Goal: Navigation & Orientation: Find specific page/section

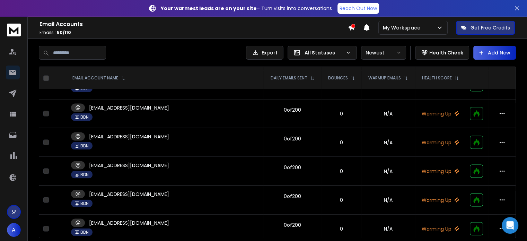
scroll to position [1296, 0]
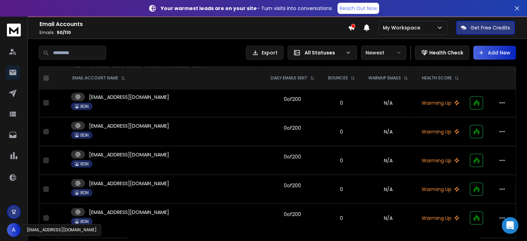
click at [16, 234] on span "A" at bounding box center [14, 230] width 14 height 14
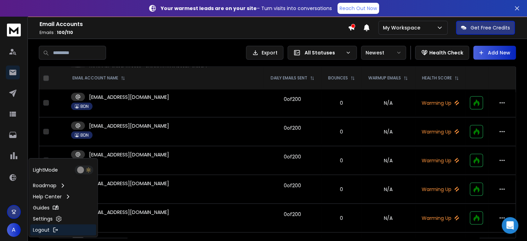
click at [33, 227] on p "Logout" at bounding box center [41, 229] width 17 height 7
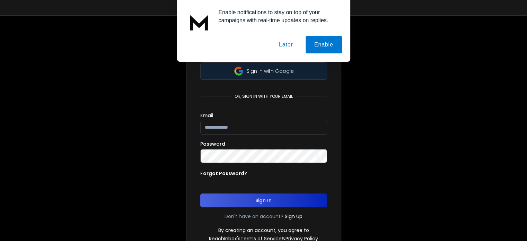
click at [256, 68] on p "Sign in with Google" at bounding box center [270, 71] width 47 height 7
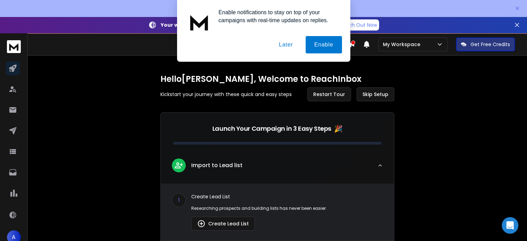
click at [290, 50] on button "Later" at bounding box center [285, 44] width 31 height 17
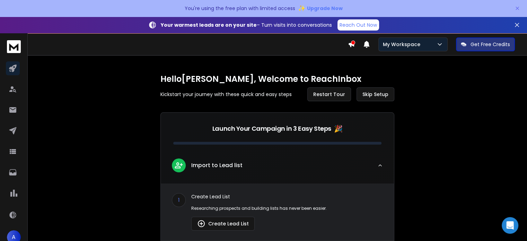
click at [417, 45] on p "My Workspace" at bounding box center [403, 44] width 40 height 7
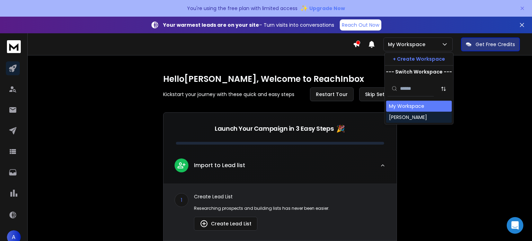
click at [407, 122] on div "[PERSON_NAME]" at bounding box center [420, 117] width 66 height 11
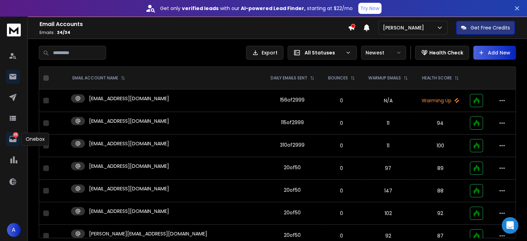
click at [7, 136] on link "45" at bounding box center [13, 139] width 14 height 14
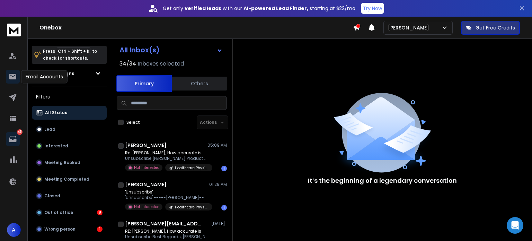
click at [10, 74] on icon at bounding box center [12, 77] width 7 height 6
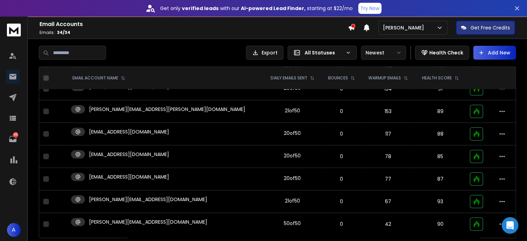
scroll to position [378, 0]
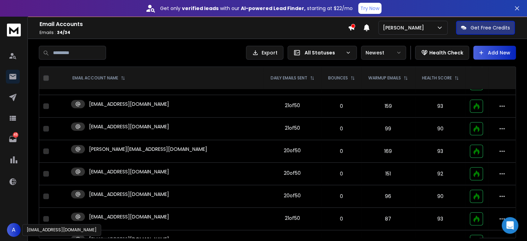
click at [17, 230] on span "A" at bounding box center [14, 230] width 14 height 14
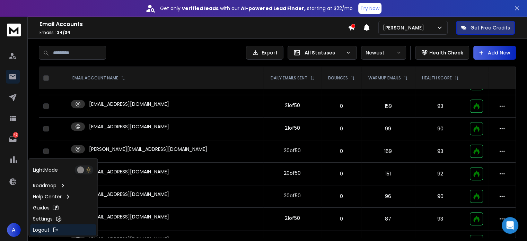
click at [37, 231] on p "Logout" at bounding box center [41, 229] width 17 height 7
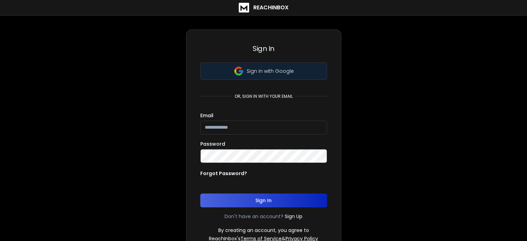
click at [262, 70] on p "Sign in with Google" at bounding box center [270, 71] width 47 height 7
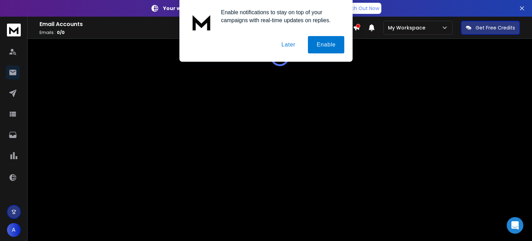
click at [287, 46] on button "Later" at bounding box center [288, 44] width 31 height 17
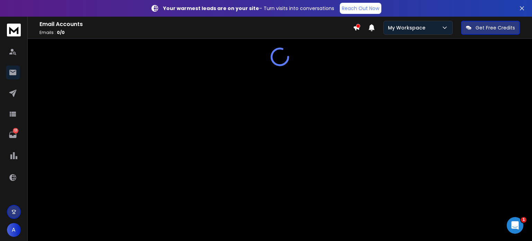
click at [426, 30] on p "My Workspace" at bounding box center [408, 27] width 40 height 7
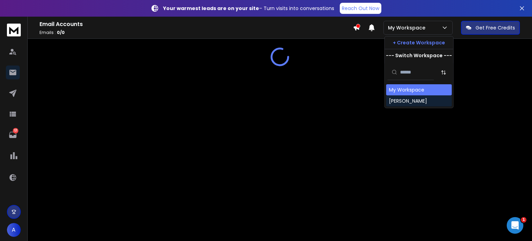
click at [421, 102] on div "[PERSON_NAME]" at bounding box center [420, 100] width 66 height 11
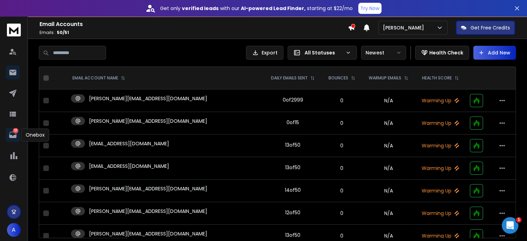
click at [13, 134] on icon at bounding box center [13, 135] width 8 height 8
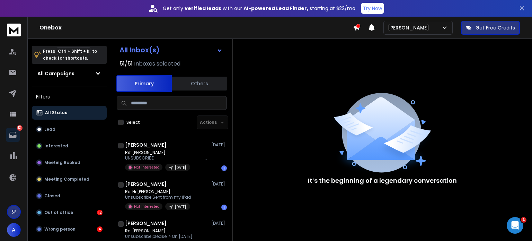
scroll to position [1352, 0]
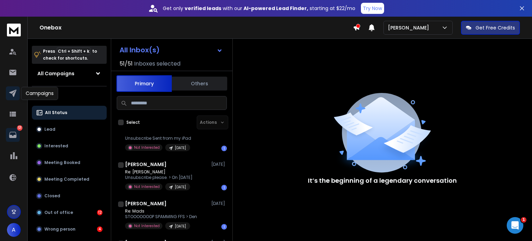
click at [12, 98] on link at bounding box center [13, 93] width 14 height 14
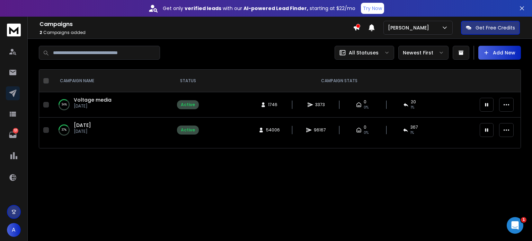
click at [524, 7] on icon at bounding box center [522, 8] width 6 height 6
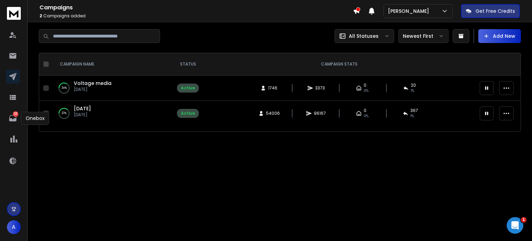
click at [19, 116] on link "121" at bounding box center [13, 118] width 14 height 14
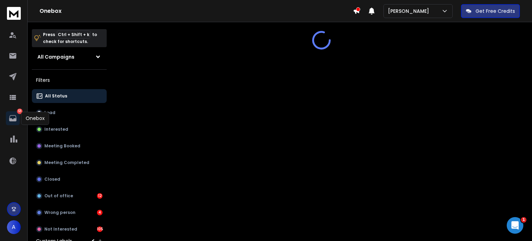
click at [12, 114] on icon at bounding box center [13, 118] width 8 height 8
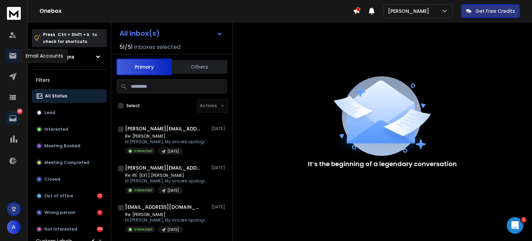
click at [10, 56] on icon at bounding box center [12, 56] width 7 height 6
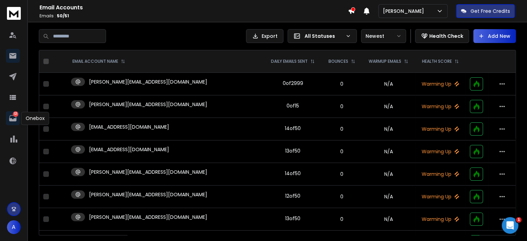
click at [13, 119] on icon at bounding box center [13, 118] width 8 height 8
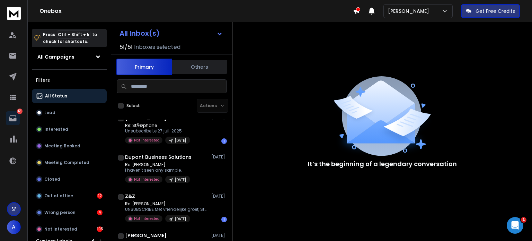
scroll to position [555, 0]
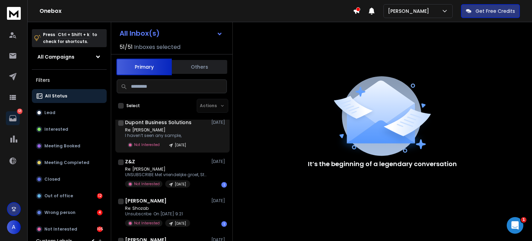
click at [190, 129] on p "Re: [PERSON_NAME]" at bounding box center [157, 130] width 65 height 6
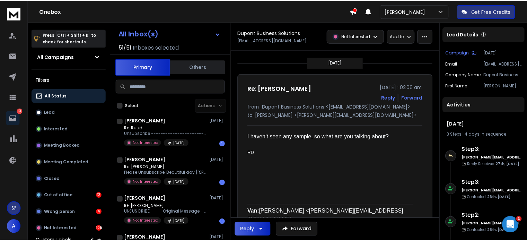
scroll to position [832, 0]
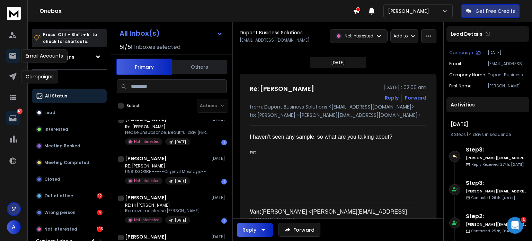
click at [9, 60] on link at bounding box center [13, 56] width 14 height 14
